Goal: Task Accomplishment & Management: Use online tool/utility

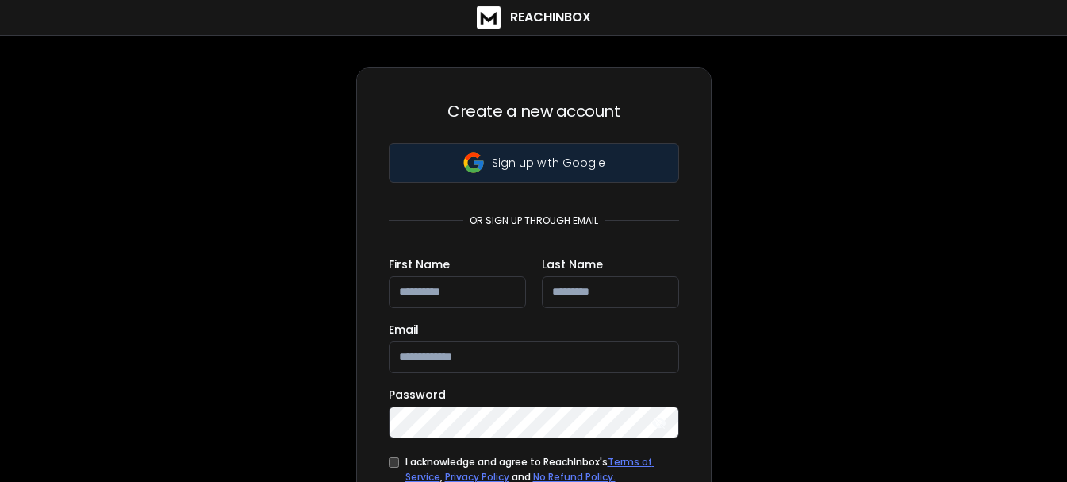
click at [568, 165] on p "Sign up with Google" at bounding box center [548, 163] width 113 height 16
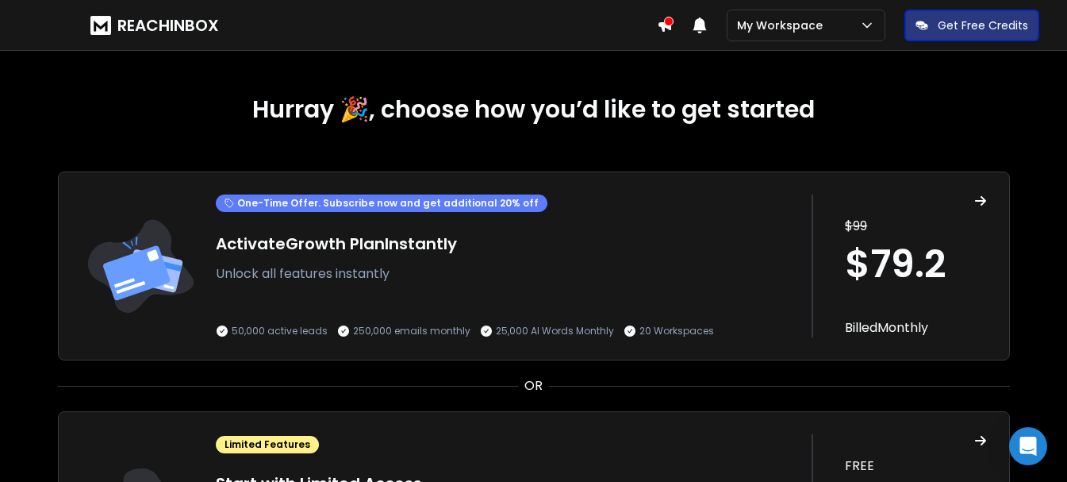
click at [928, 29] on icon "button" at bounding box center [922, 25] width 13 height 13
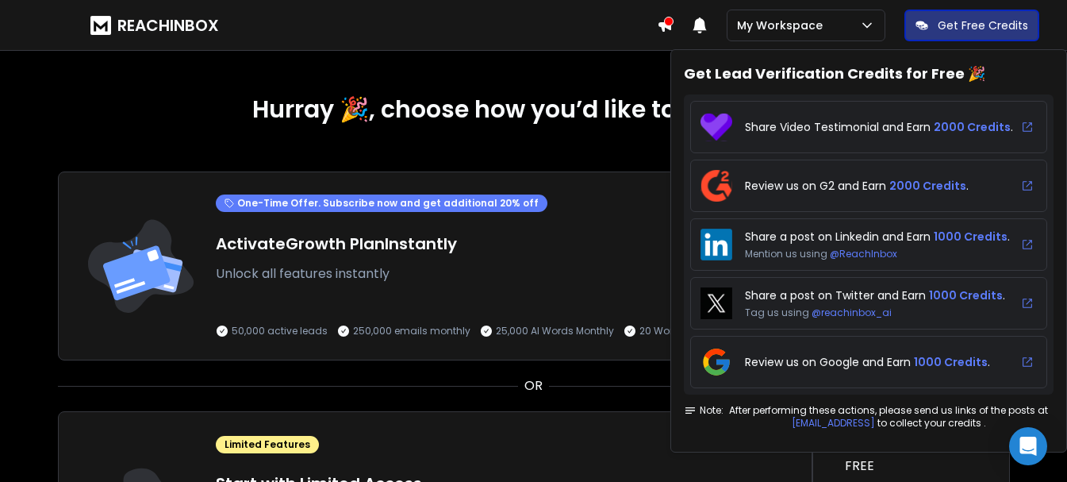
click at [147, 99] on h1 "Hurray 🎉, choose how you’d like to get started" at bounding box center [534, 109] width 952 height 29
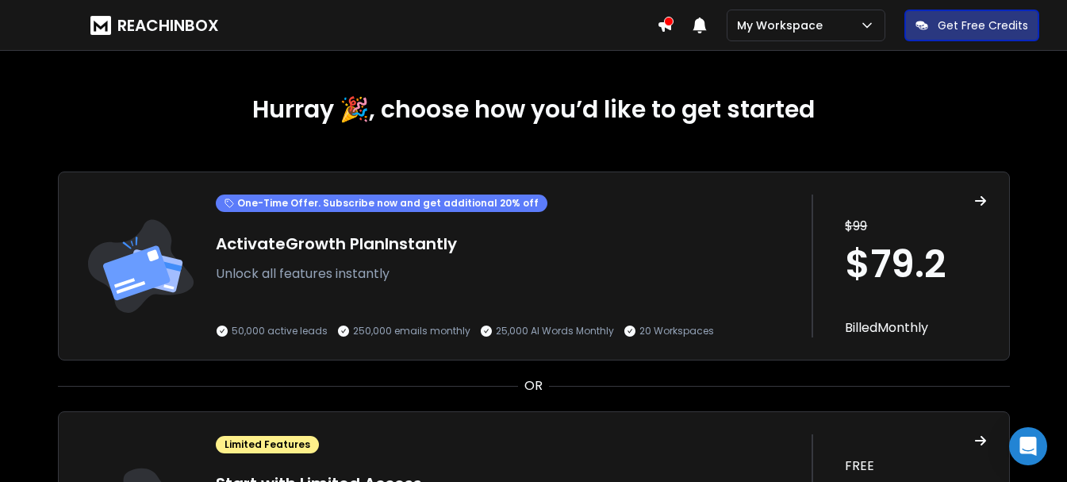
click at [103, 26] on img at bounding box center [100, 25] width 21 height 19
click at [152, 26] on h1 "REACHINBOX" at bounding box center [168, 25] width 102 height 22
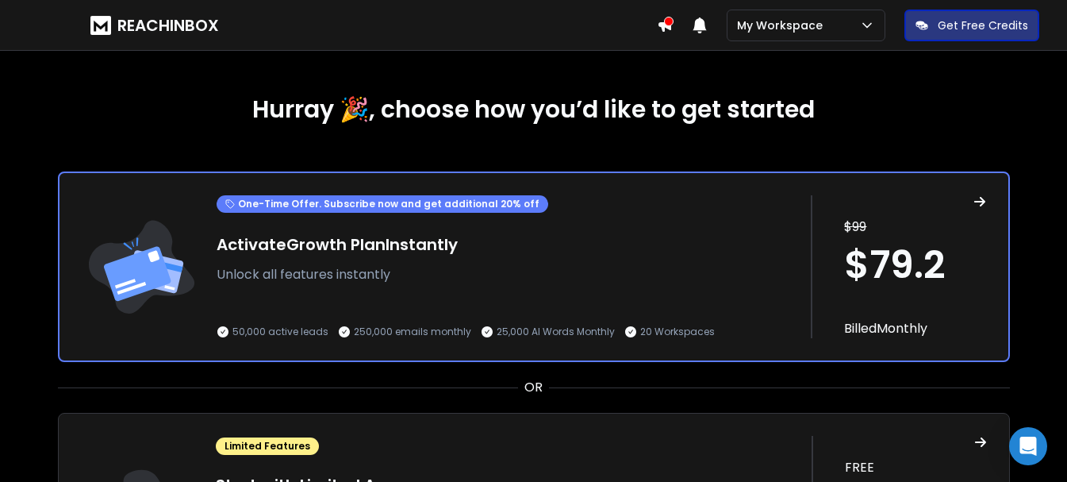
scroll to position [142, 0]
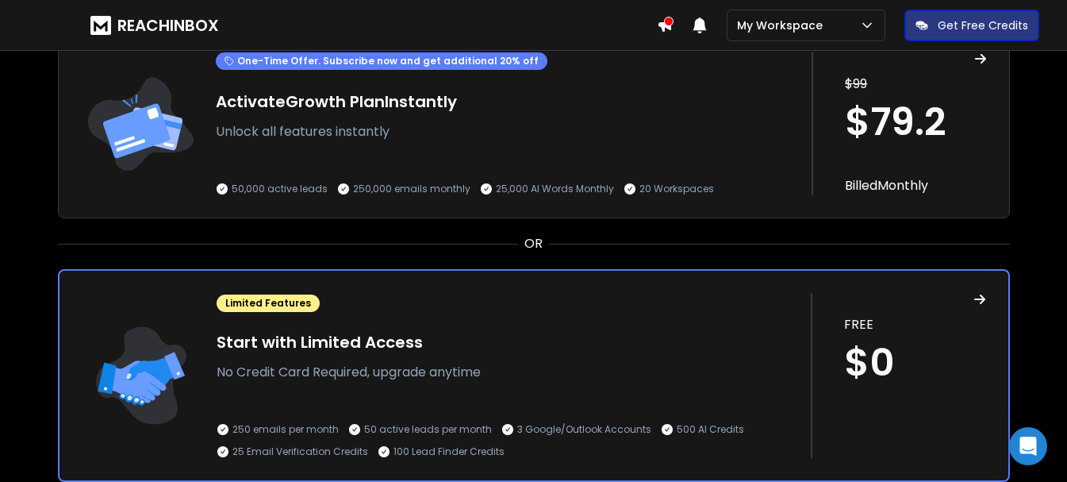
click at [981, 298] on icon at bounding box center [979, 299] width 11 height 10
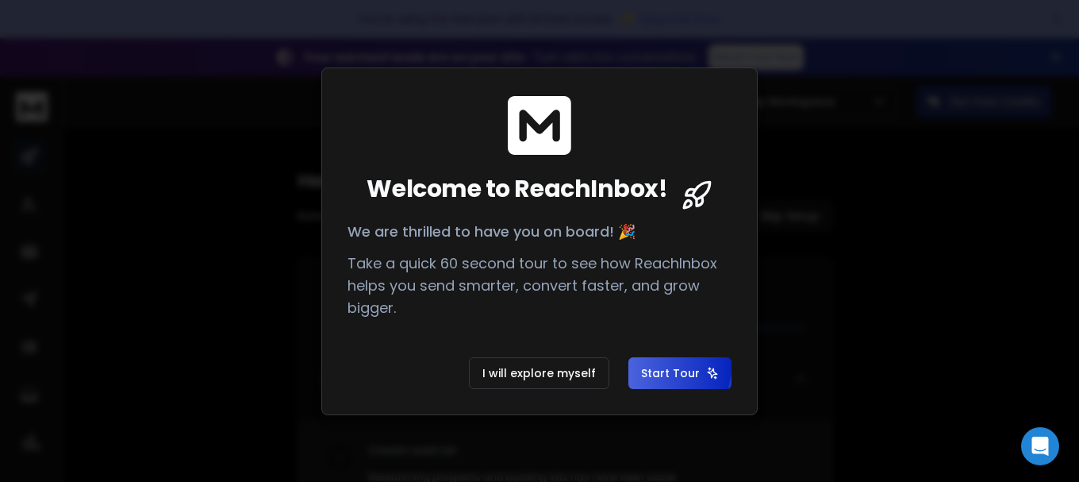
click at [673, 368] on span "Start Tour" at bounding box center [680, 373] width 78 height 16
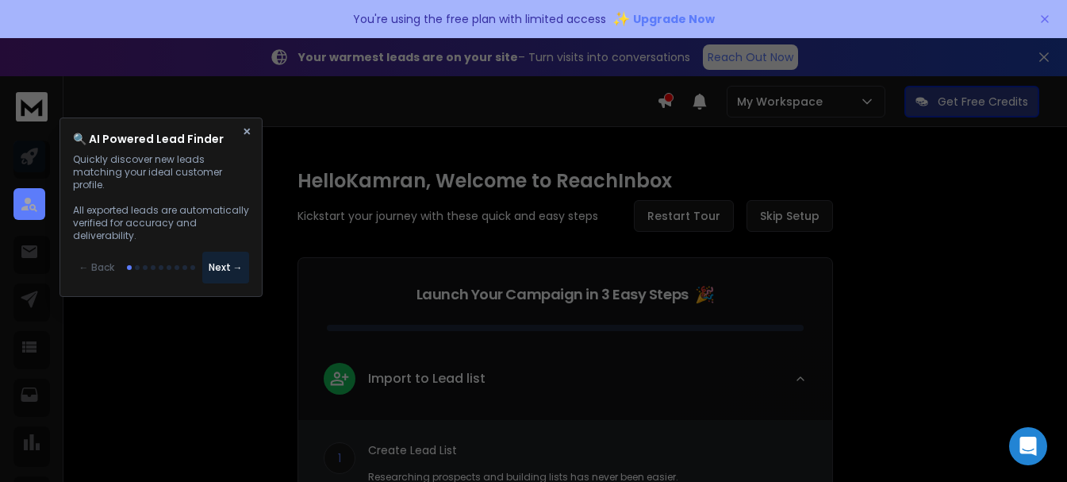
click at [228, 273] on button "Next →" at bounding box center [225, 267] width 47 height 32
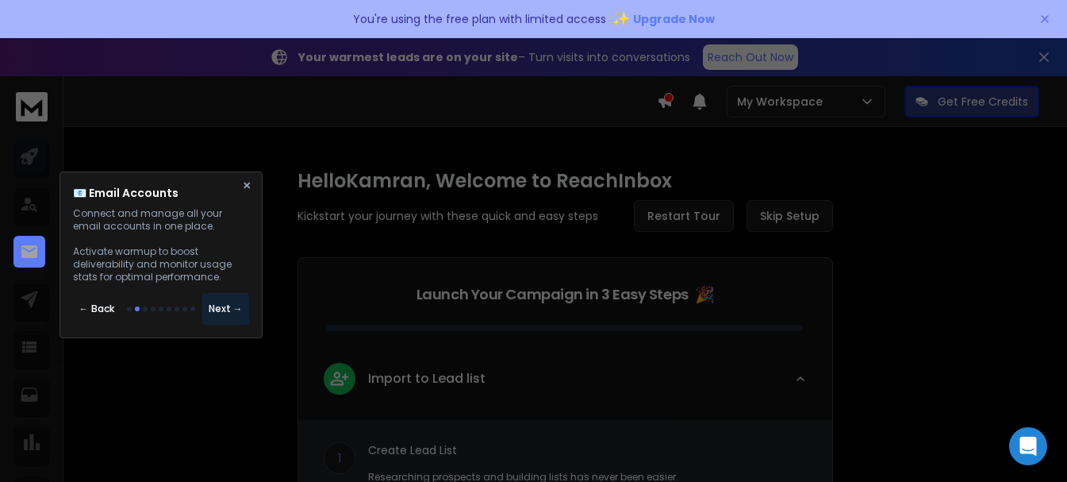
click at [233, 311] on button "Next →" at bounding box center [225, 309] width 47 height 32
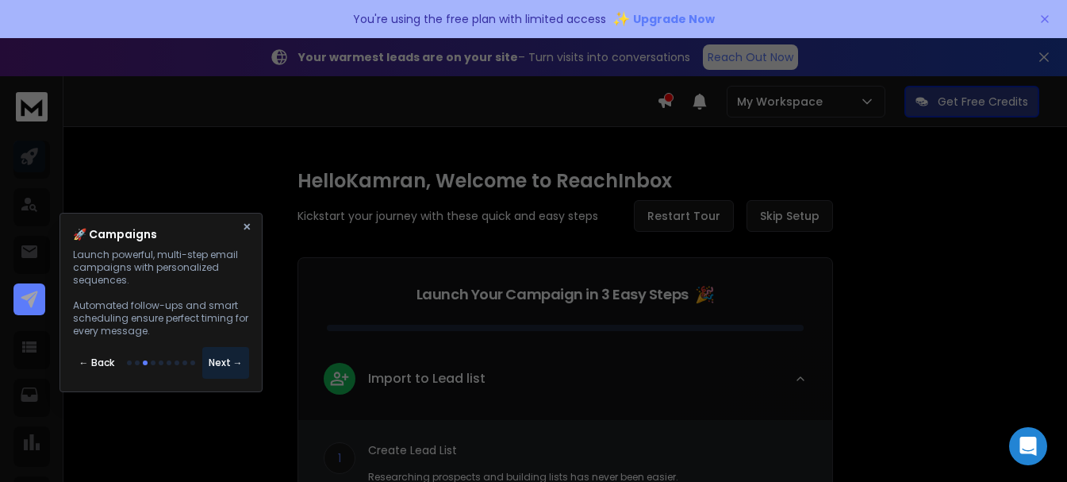
click at [228, 358] on button "Next →" at bounding box center [225, 363] width 47 height 32
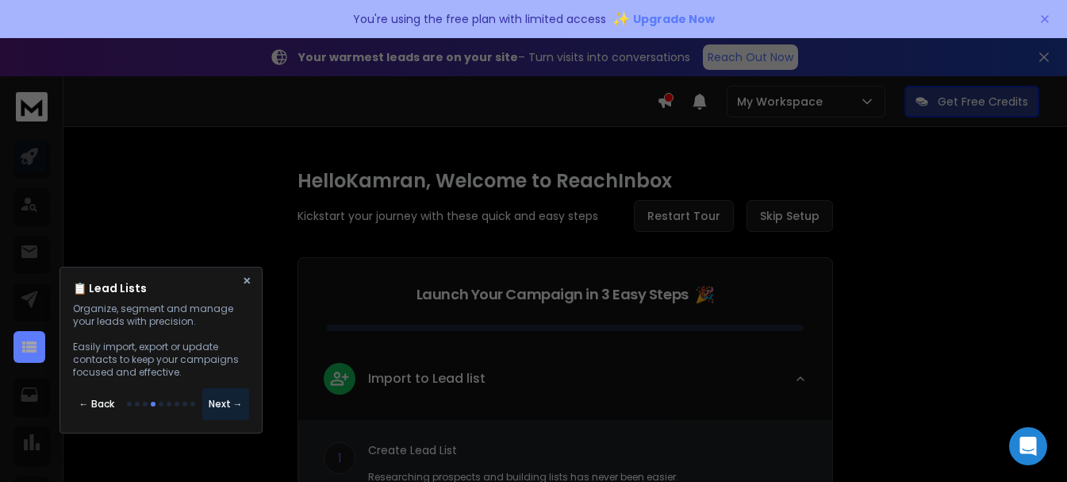
click at [221, 415] on button "Next →" at bounding box center [225, 404] width 47 height 32
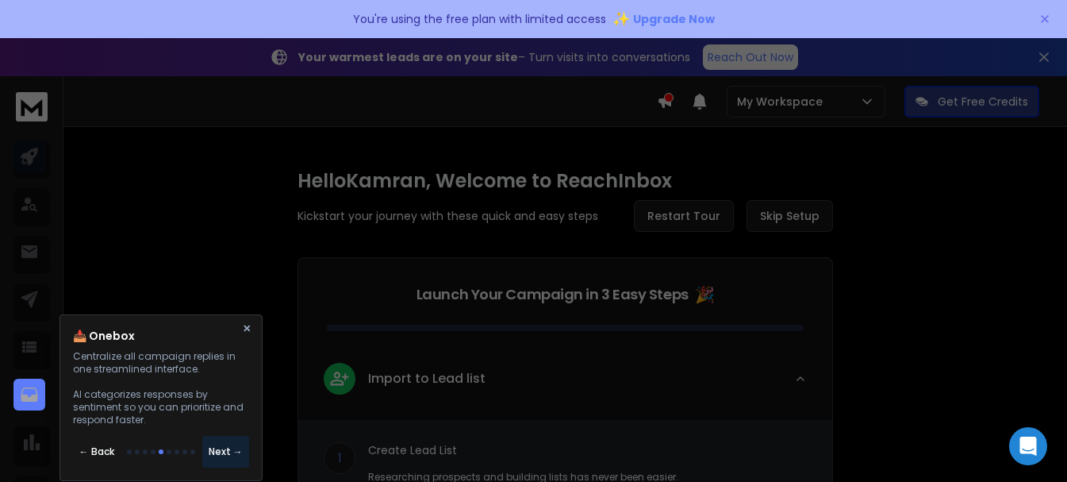
click at [224, 451] on button "Next →" at bounding box center [225, 452] width 47 height 32
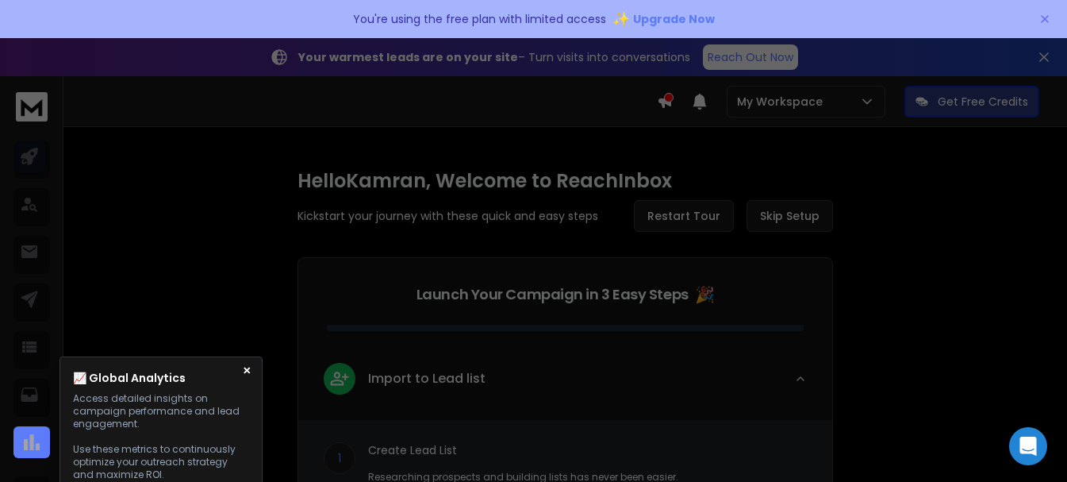
click at [244, 371] on button "×" at bounding box center [247, 370] width 10 height 14
